Goal: Communication & Community: Answer question/provide support

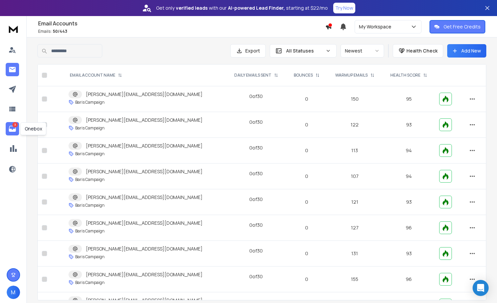
click at [13, 125] on p "3" at bounding box center [14, 124] width 5 height 5
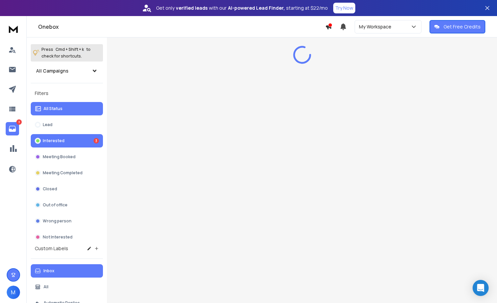
click at [64, 141] on button "Interested 3" at bounding box center [67, 140] width 72 height 13
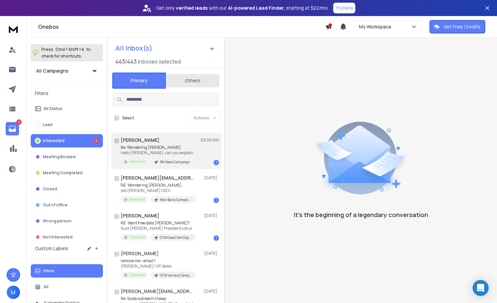
click at [150, 156] on div "Re: Wondering Joshua Hello Michael, can you explain Interested 18k Saas Campaign" at bounding box center [157, 155] width 73 height 20
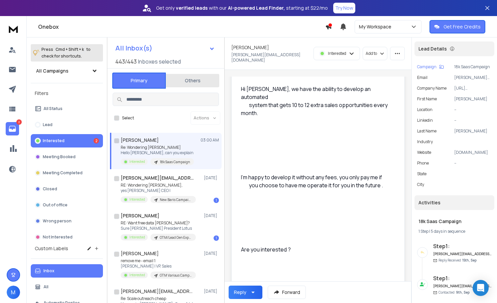
scroll to position [249, 0]
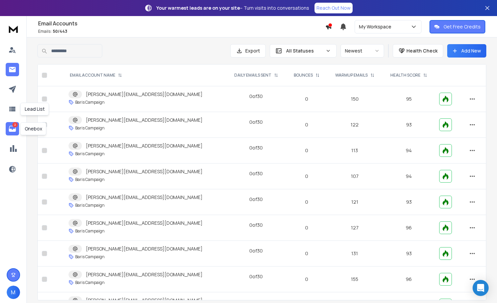
click at [13, 126] on p "2" at bounding box center [14, 124] width 5 height 5
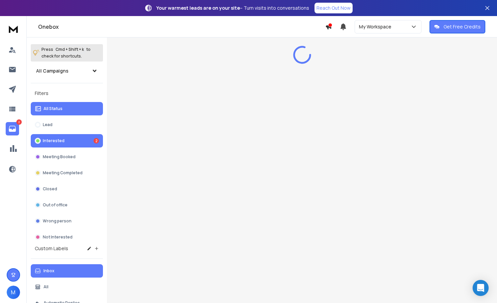
click at [70, 147] on button "Interested 2" at bounding box center [67, 140] width 72 height 13
